Goal: Navigation & Orientation: Find specific page/section

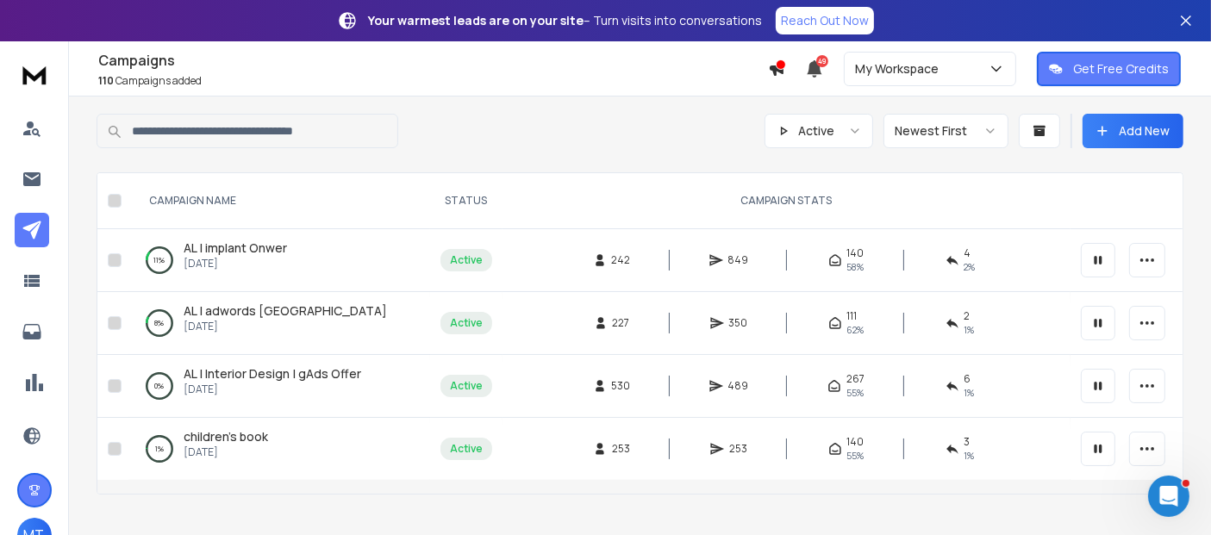
click at [1192, 20] on icon at bounding box center [1186, 21] width 16 height 16
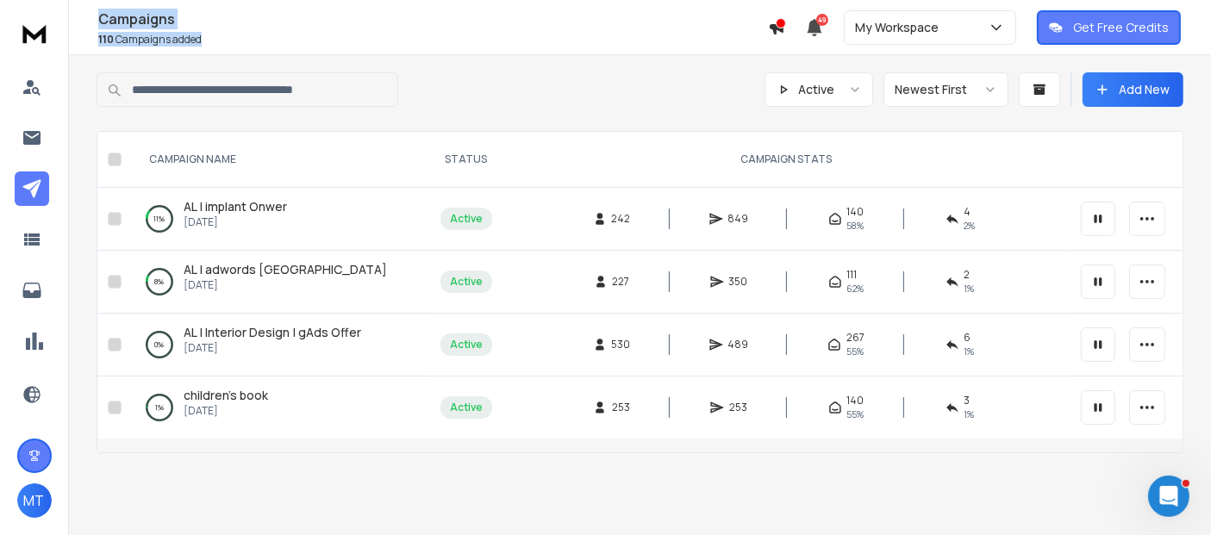
drag, startPoint x: 95, startPoint y: 19, endPoint x: 214, endPoint y: 43, distance: 121.4
click at [214, 43] on div "Campaigns 110 Campaigns added 49 My Workspace Get Free Credits" at bounding box center [605, 27] width 1211 height 55
click at [212, 45] on p "110 Campaigns added" at bounding box center [433, 40] width 670 height 14
drag, startPoint x: 243, startPoint y: 45, endPoint x: 100, endPoint y: 13, distance: 146.6
click at [100, 13] on div "Campaigns 110 Campaigns added" at bounding box center [433, 28] width 670 height 38
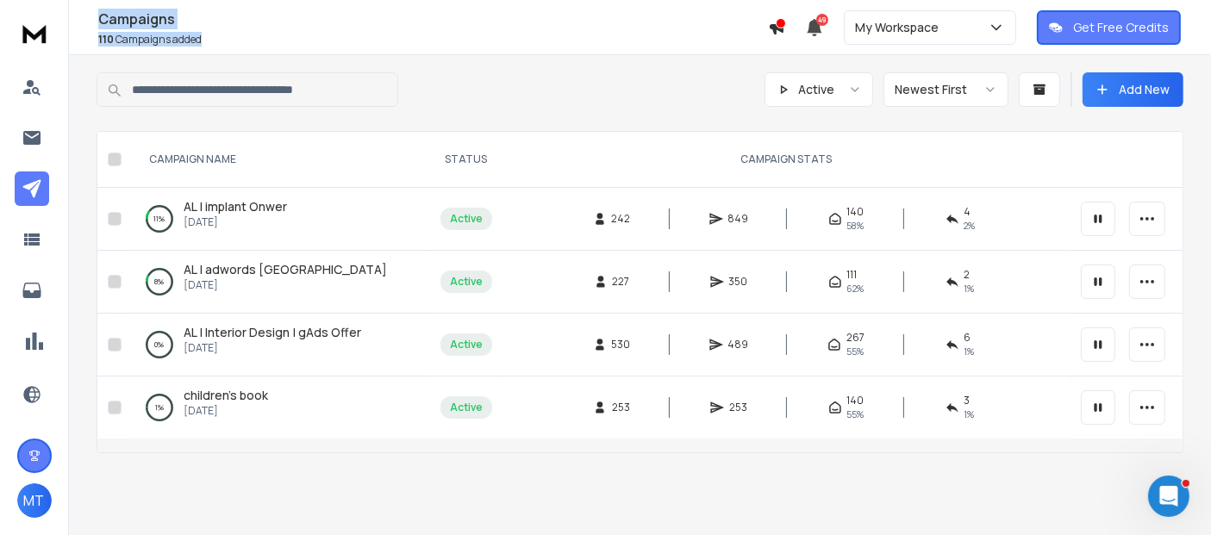
click at [98, 13] on h1 "Campaigns" at bounding box center [433, 19] width 670 height 21
click at [98, 10] on h1 "Campaigns" at bounding box center [433, 19] width 670 height 21
drag, startPoint x: 101, startPoint y: 11, endPoint x: 226, endPoint y: 45, distance: 129.4
click at [226, 45] on div "Campaigns 110 Campaigns added" at bounding box center [433, 28] width 670 height 38
click at [226, 45] on p "110 Campaigns added" at bounding box center [433, 40] width 670 height 14
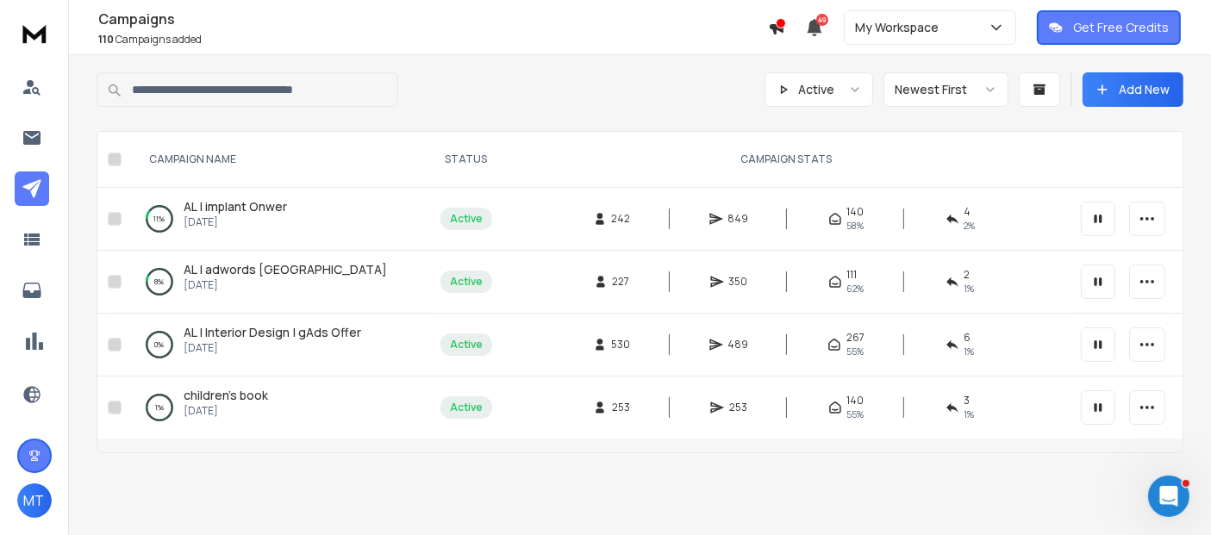
click at [190, 27] on h1 "Campaigns" at bounding box center [433, 19] width 670 height 21
